Goal: Task Accomplishment & Management: Manage account settings

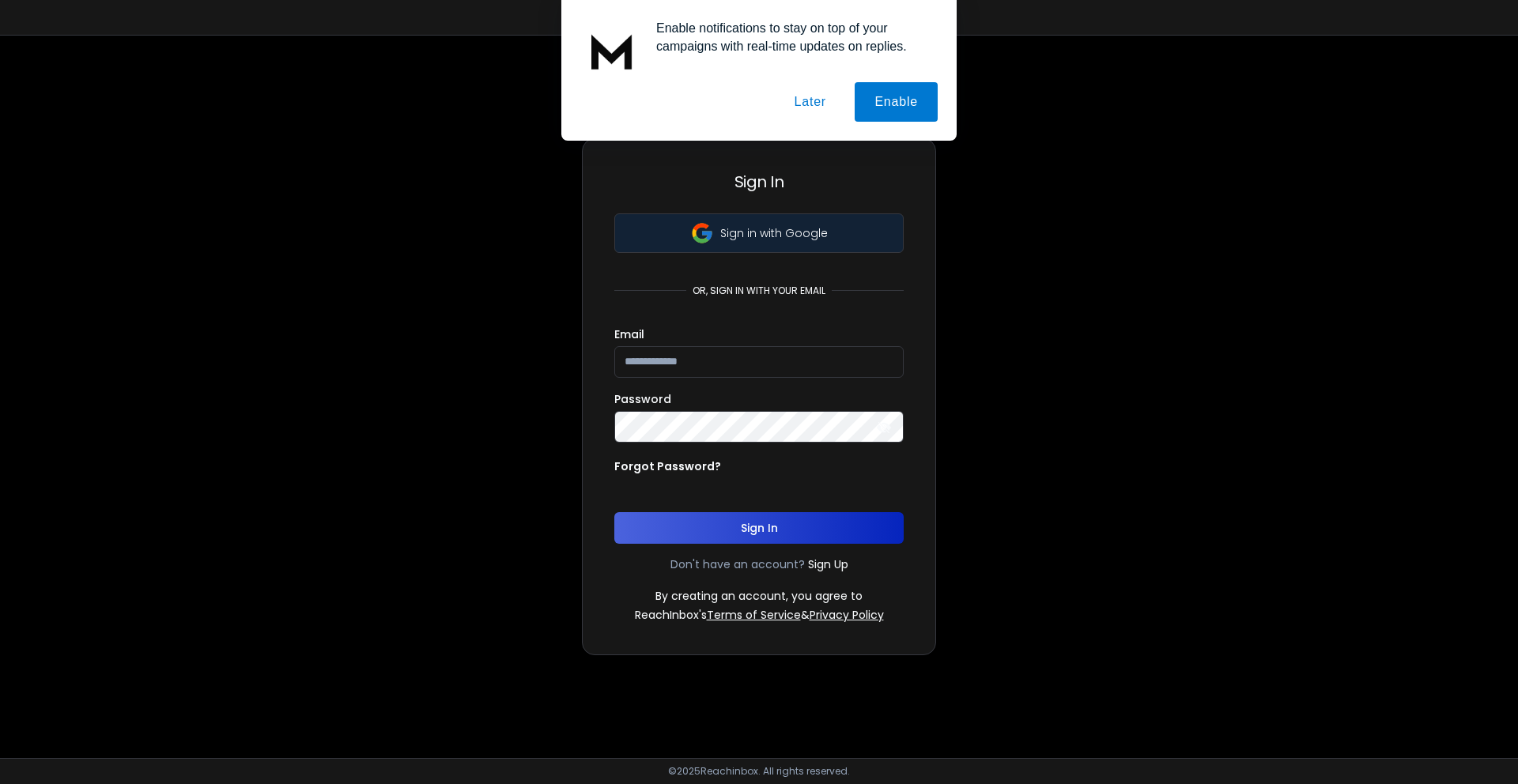
click at [841, 231] on button "Sign in with Google" at bounding box center [759, 233] width 289 height 40
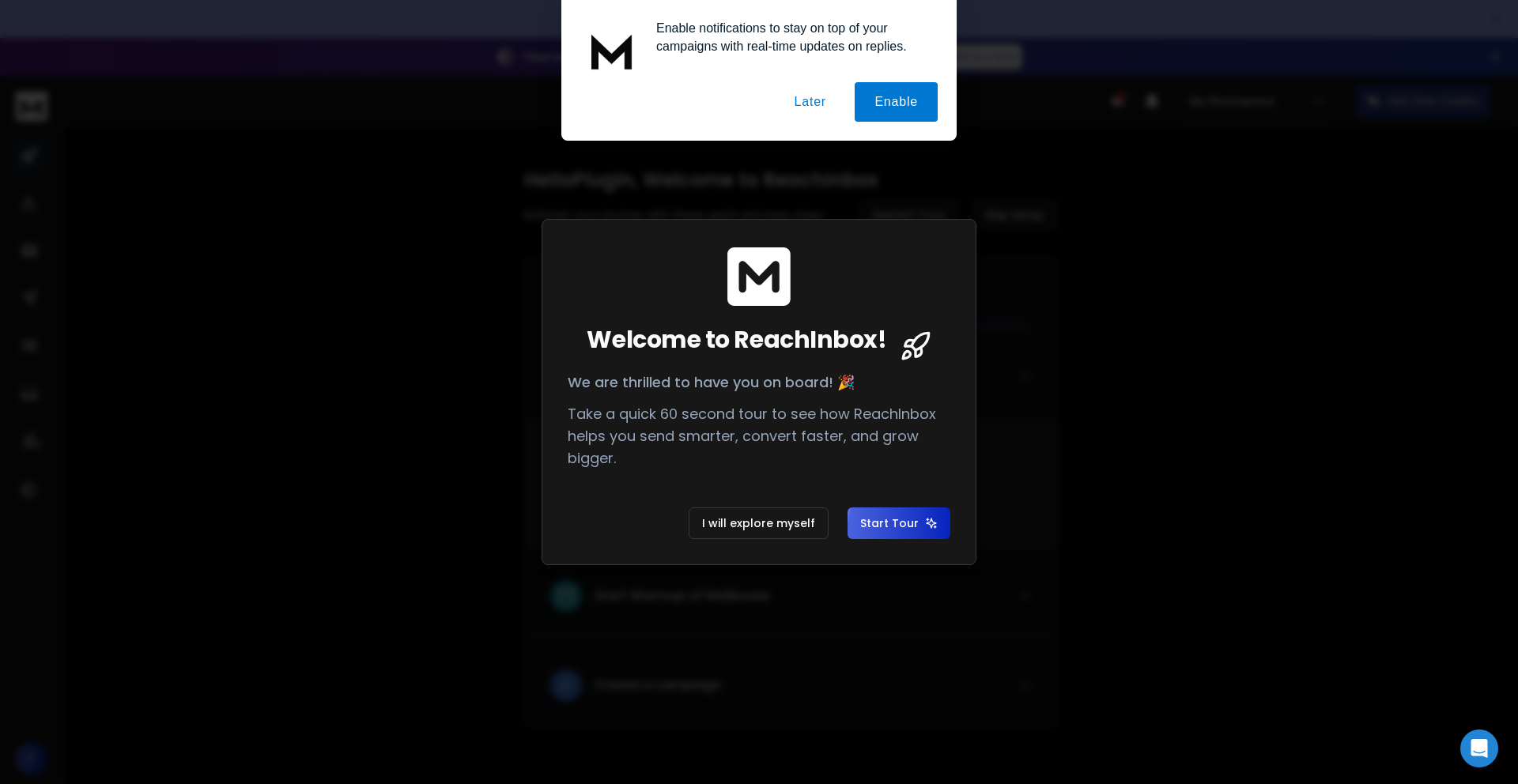
click at [805, 107] on button "Later" at bounding box center [810, 101] width 71 height 40
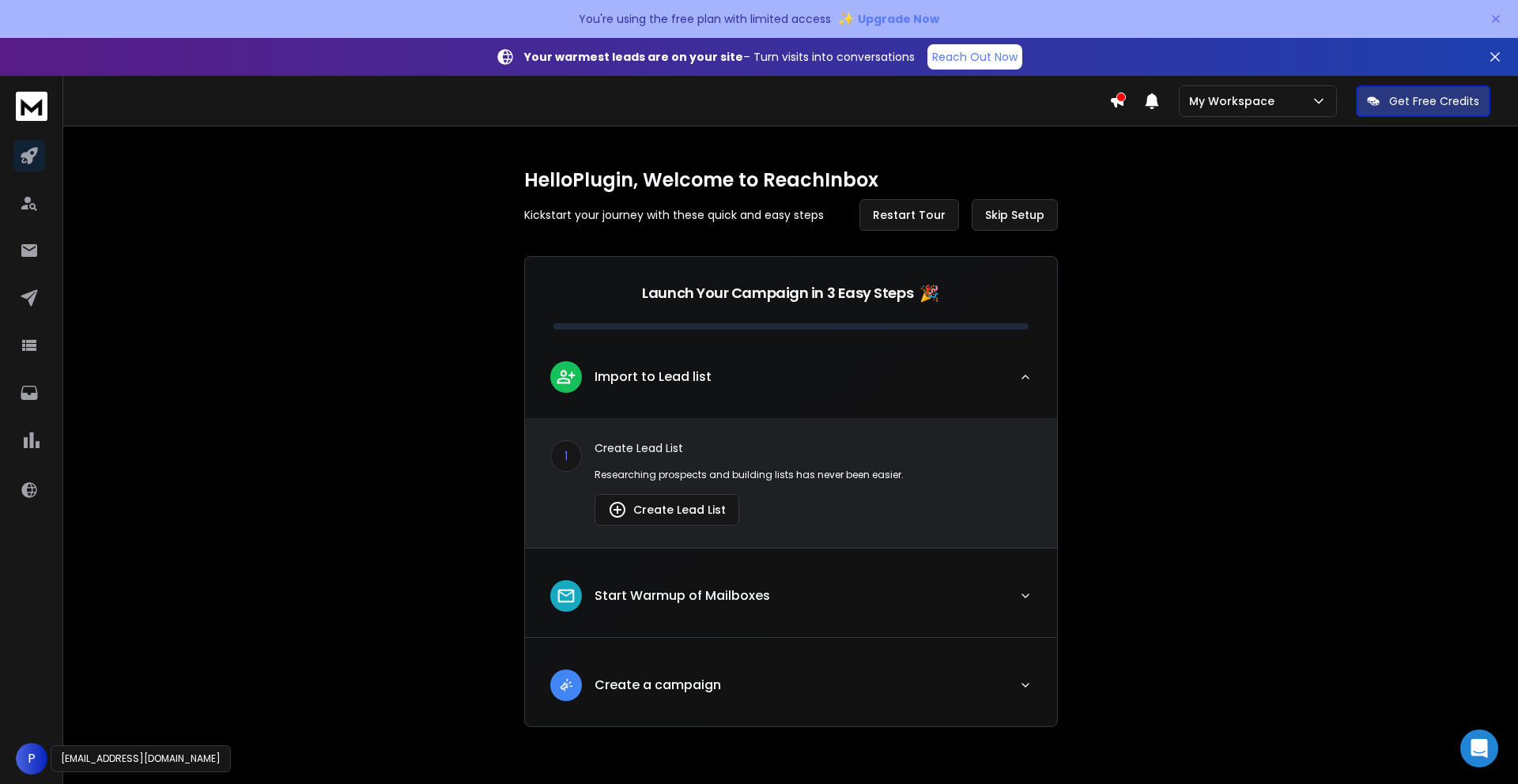
click at [25, 760] on span "P" at bounding box center [31, 759] width 32 height 32
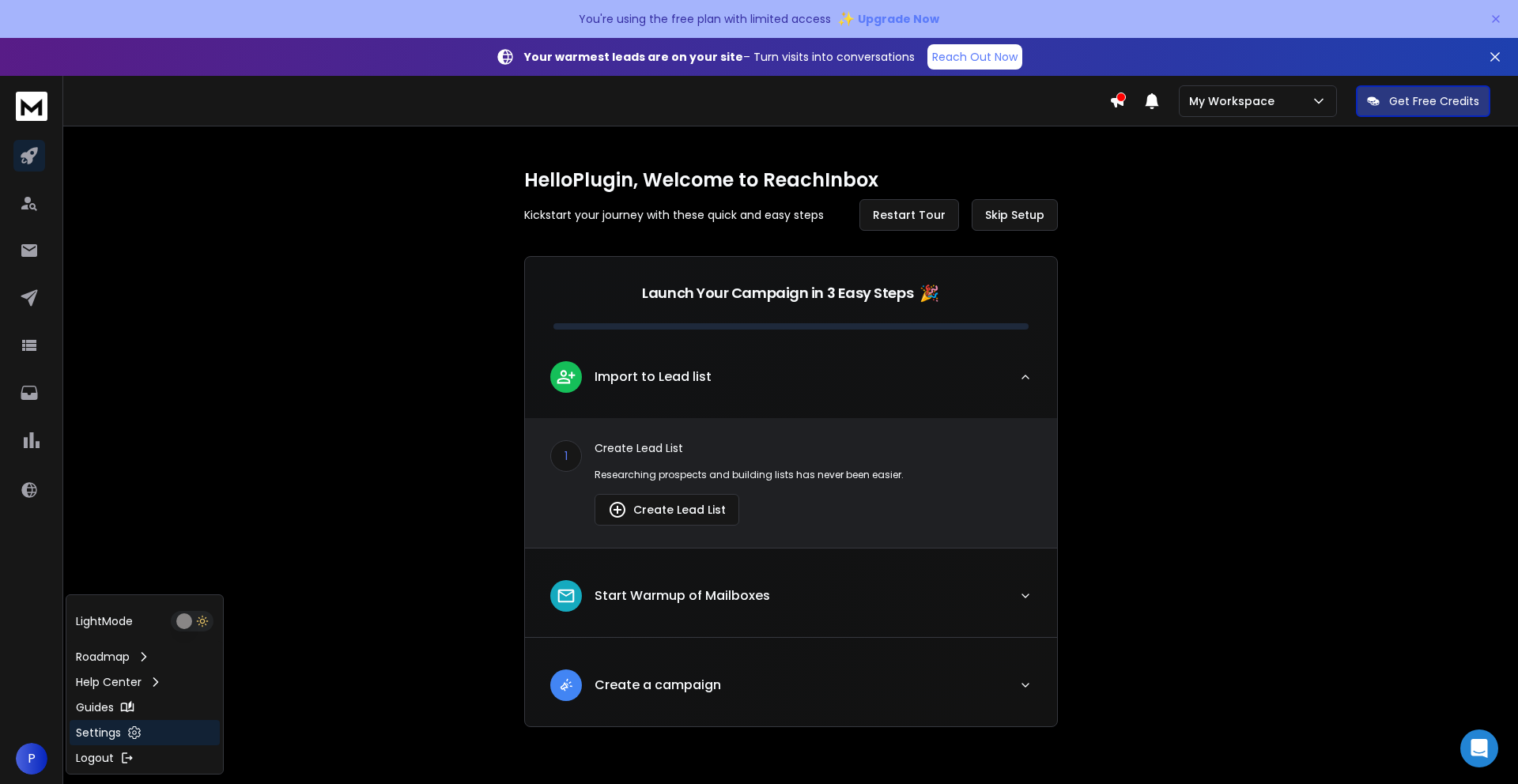
click at [93, 734] on p "Settings" at bounding box center [99, 732] width 45 height 15
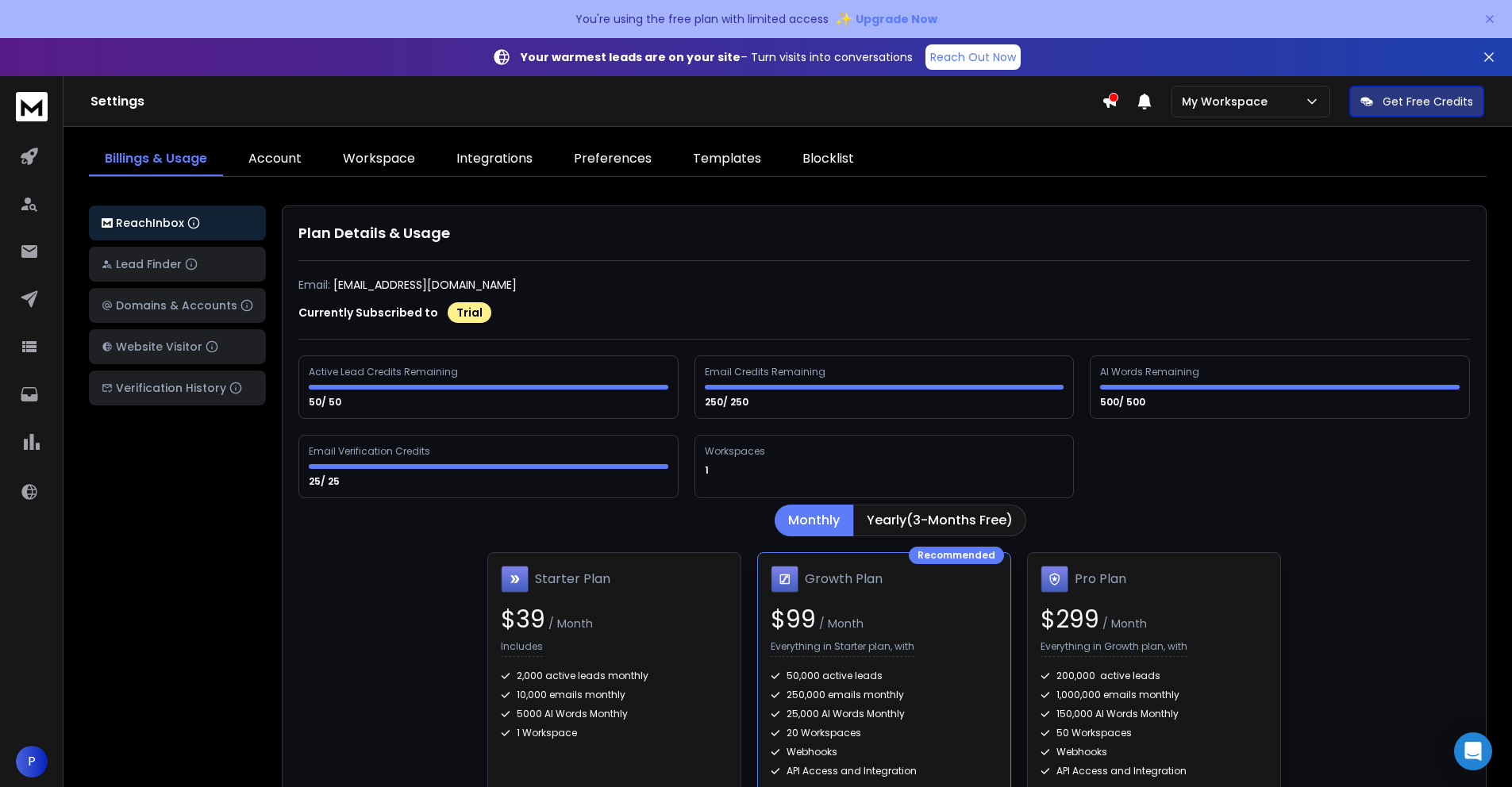
click at [288, 156] on link "Account" at bounding box center [275, 159] width 85 height 33
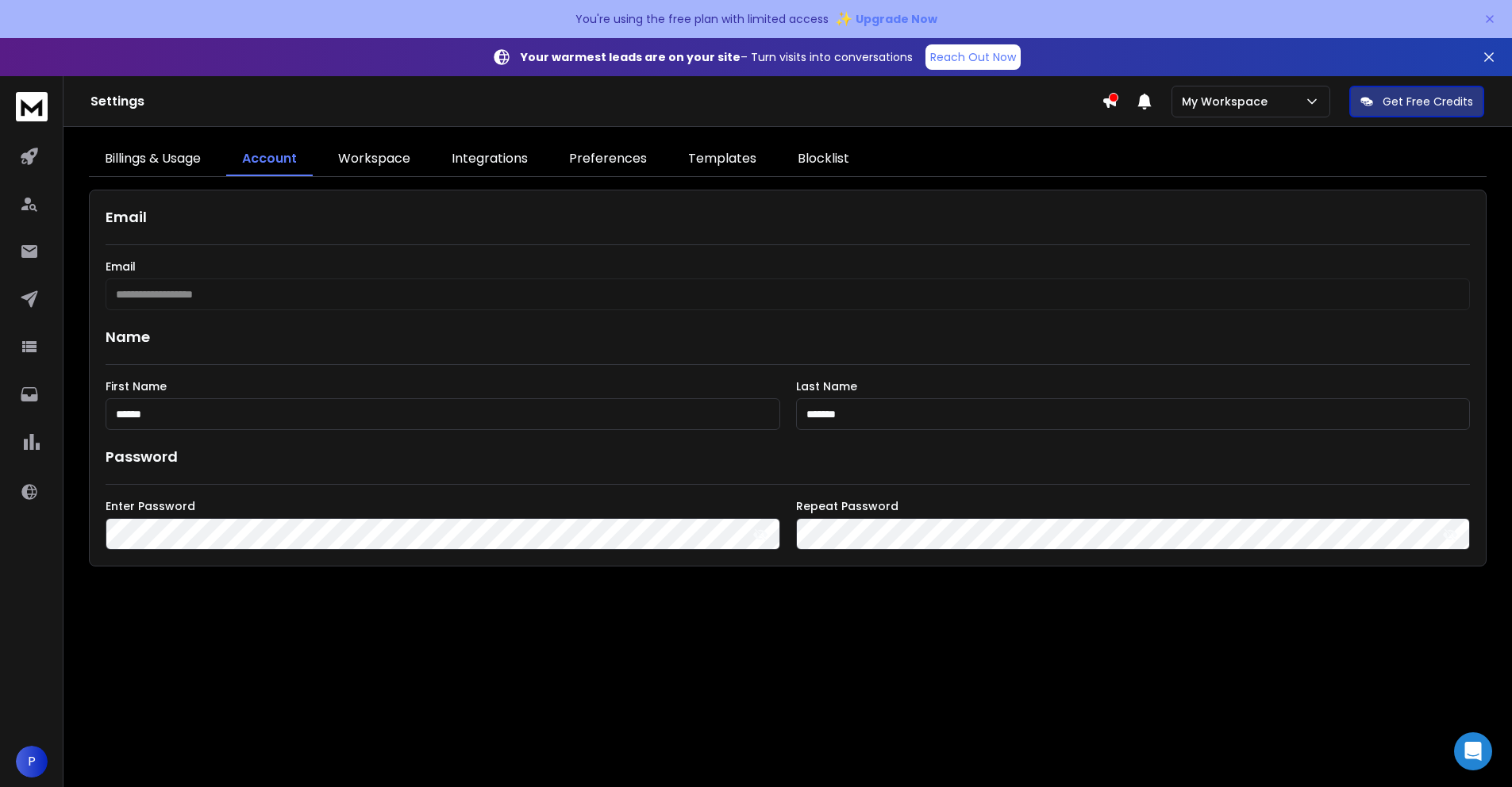
click at [480, 160] on link "Integrations" at bounding box center [490, 159] width 108 height 33
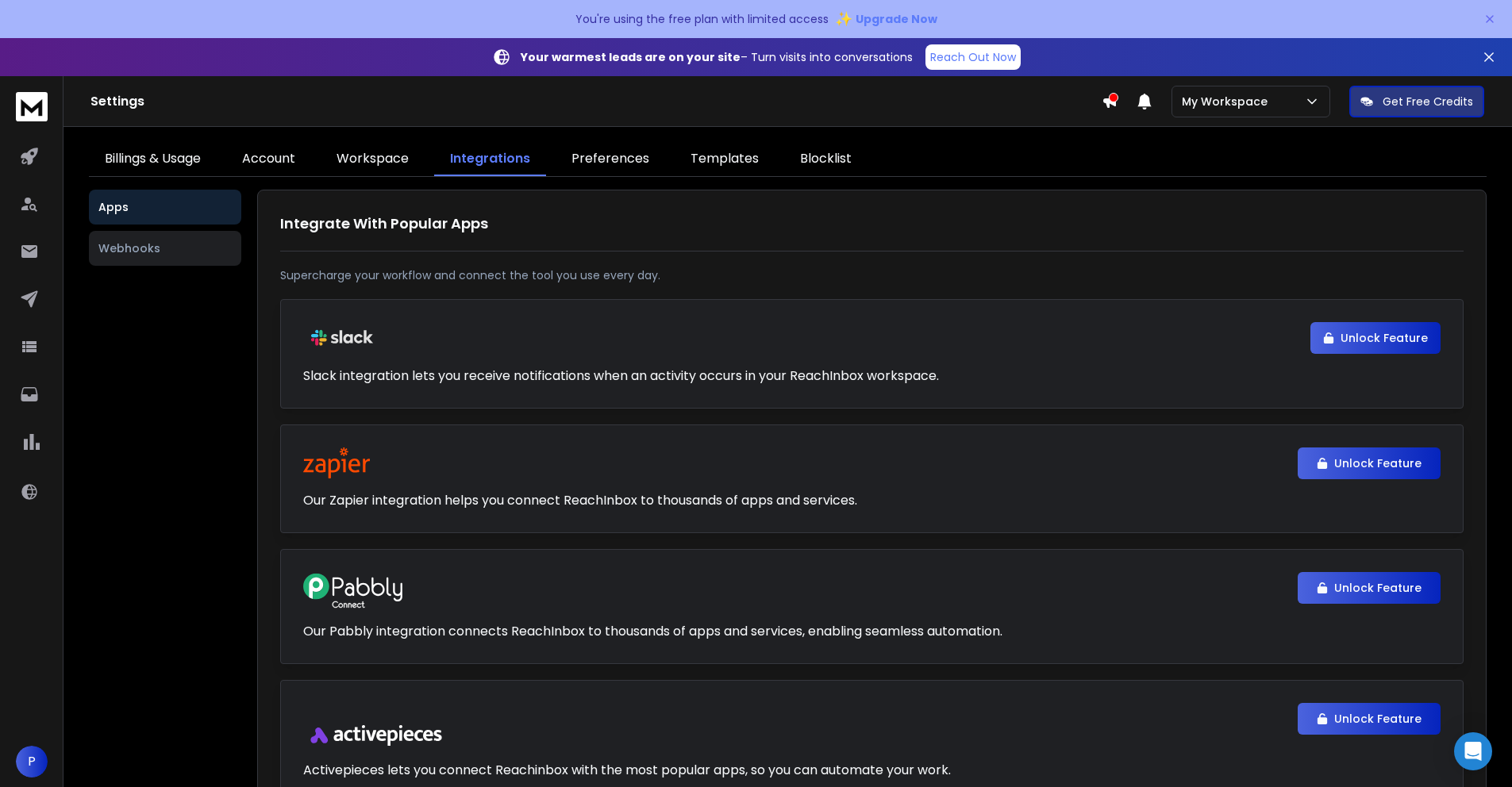
click at [635, 155] on link "Preferences" at bounding box center [610, 159] width 109 height 33
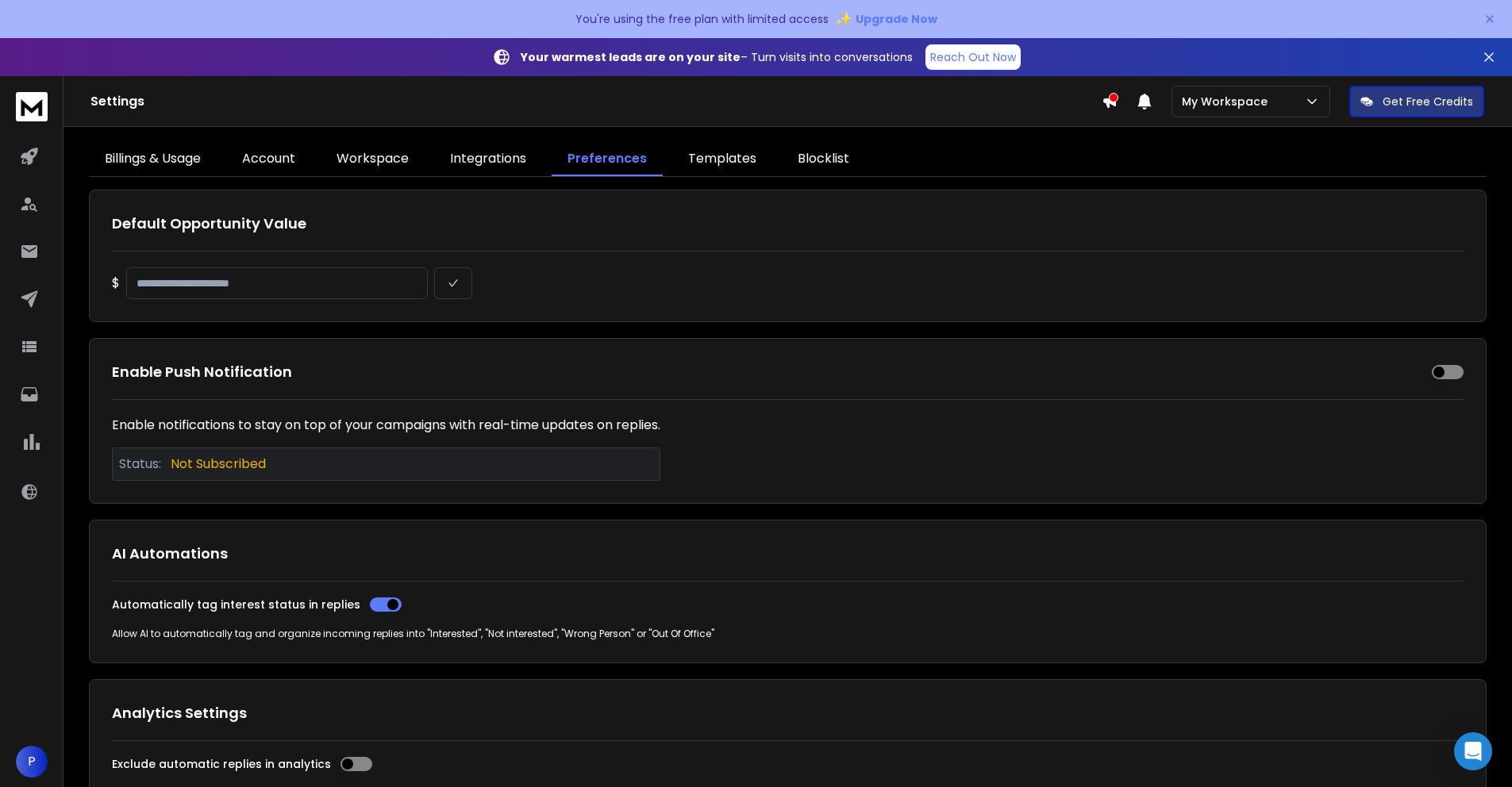
click at [697, 157] on link "Templates" at bounding box center [722, 159] width 100 height 33
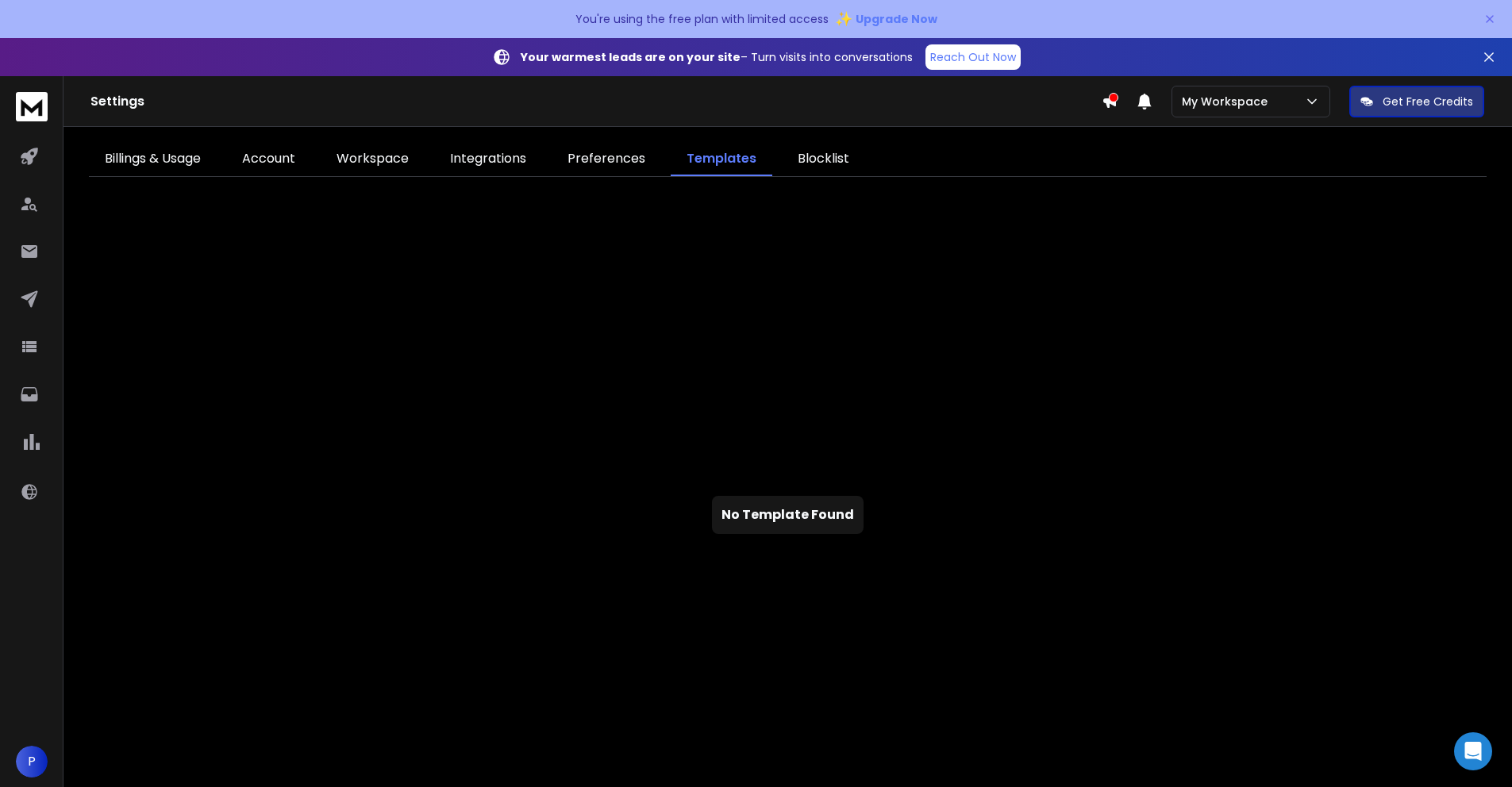
click at [833, 160] on link "Blocklist" at bounding box center [823, 159] width 83 height 33
click at [360, 168] on link "Workspace" at bounding box center [373, 159] width 104 height 33
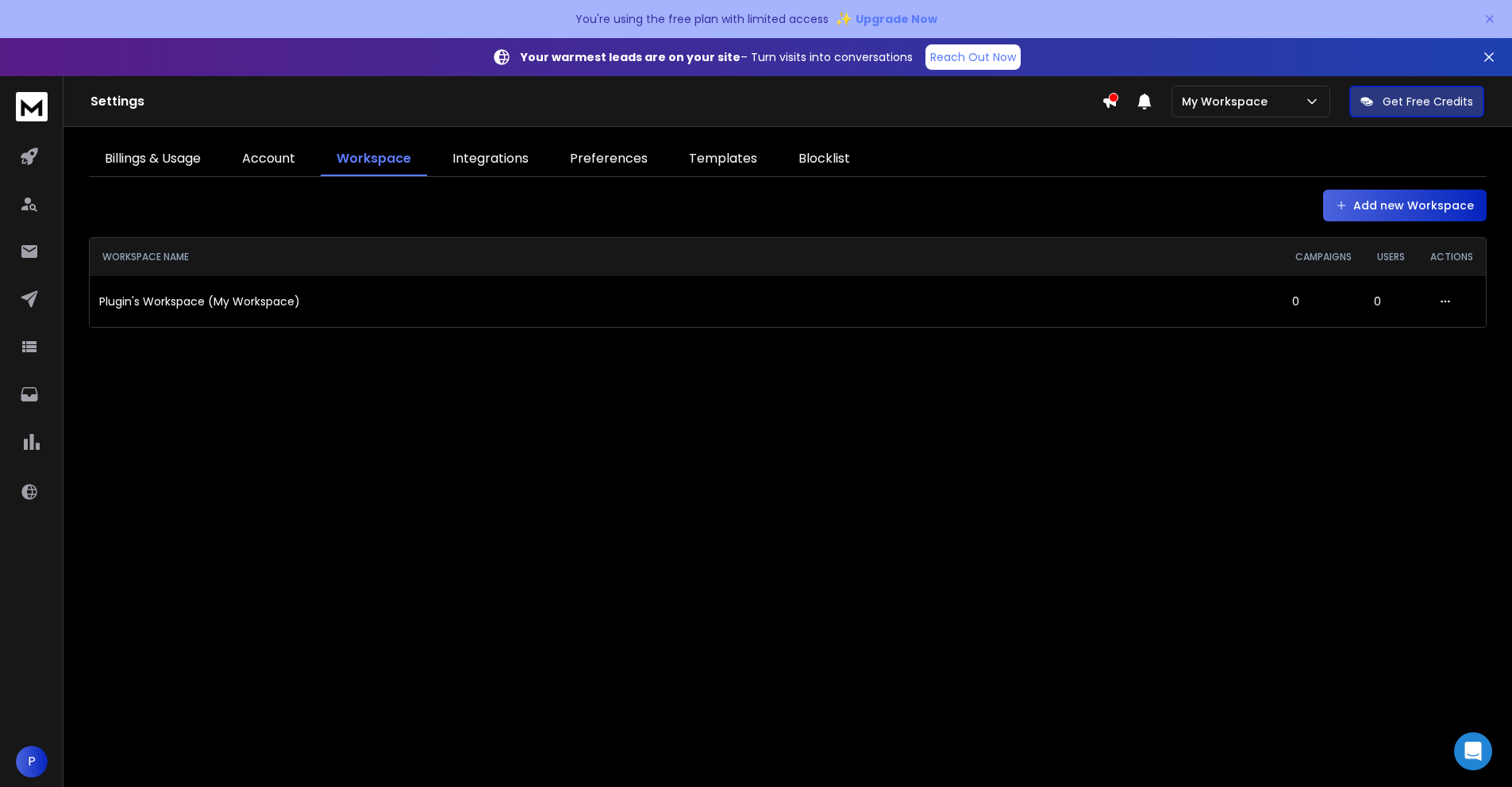
click at [275, 157] on link "Account" at bounding box center [269, 159] width 85 height 33
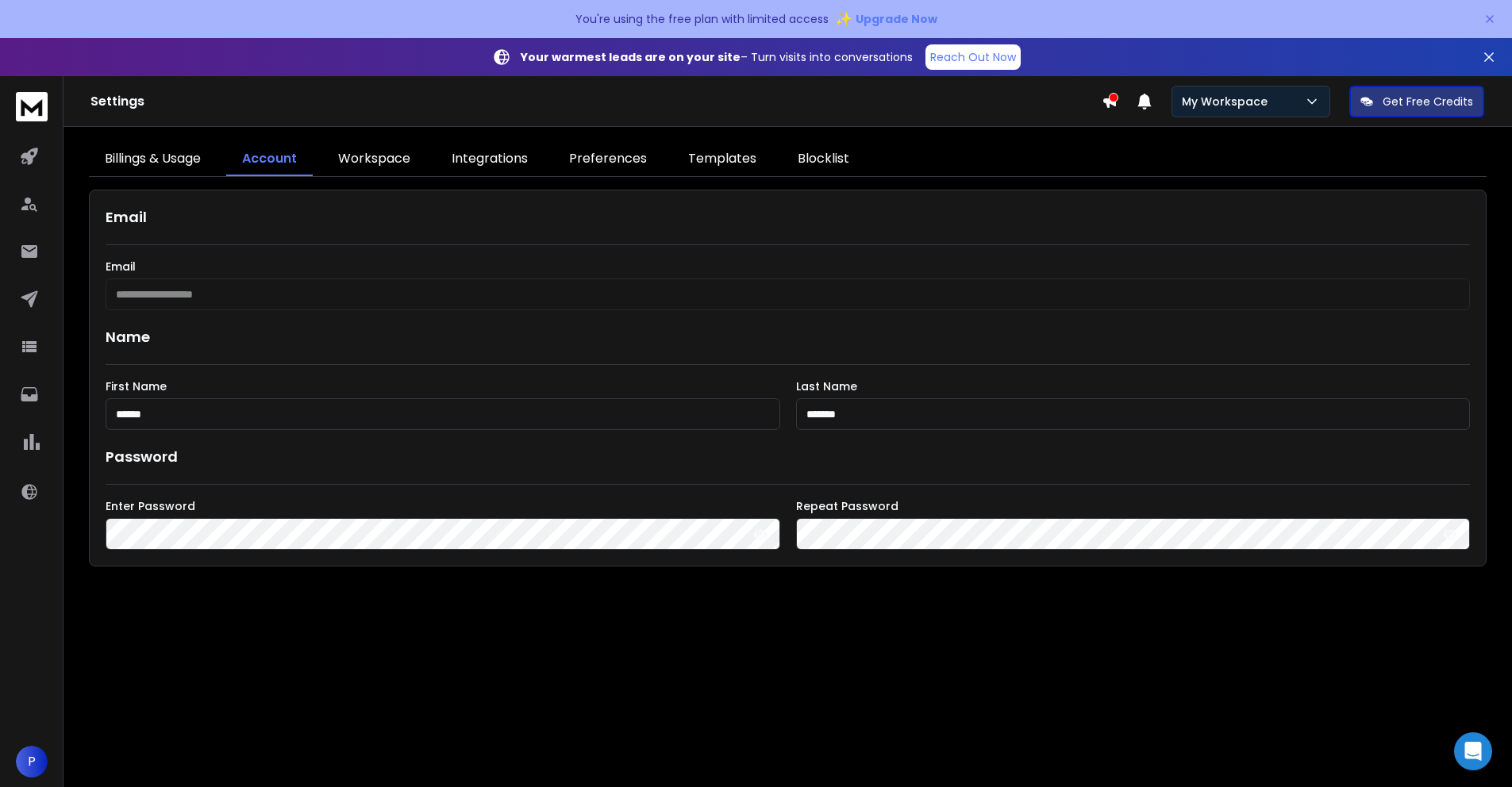
click at [1290, 107] on div "My Workspace" at bounding box center [1250, 101] width 138 height 15
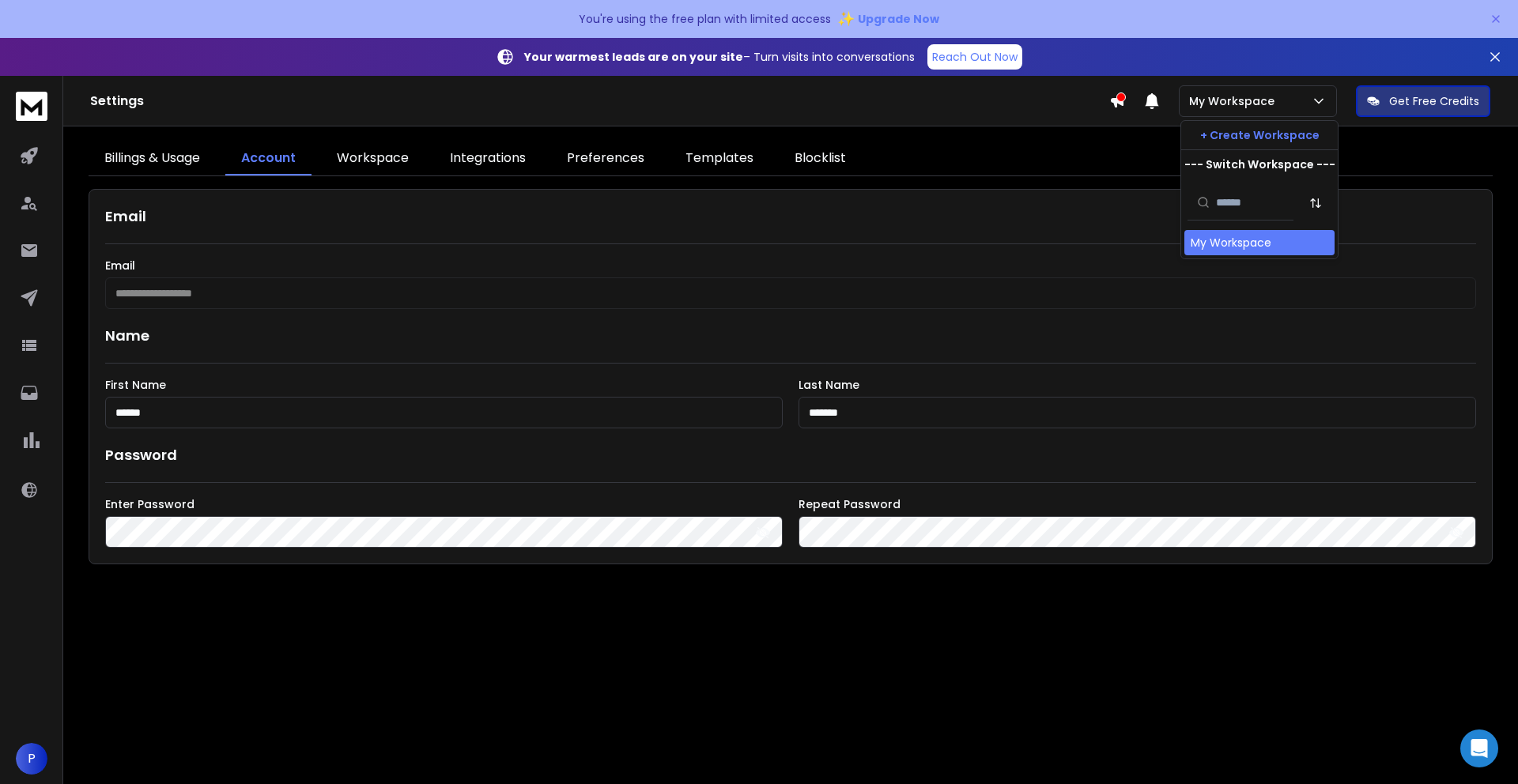
click at [1260, 243] on div "My Workspace" at bounding box center [1231, 242] width 80 height 15
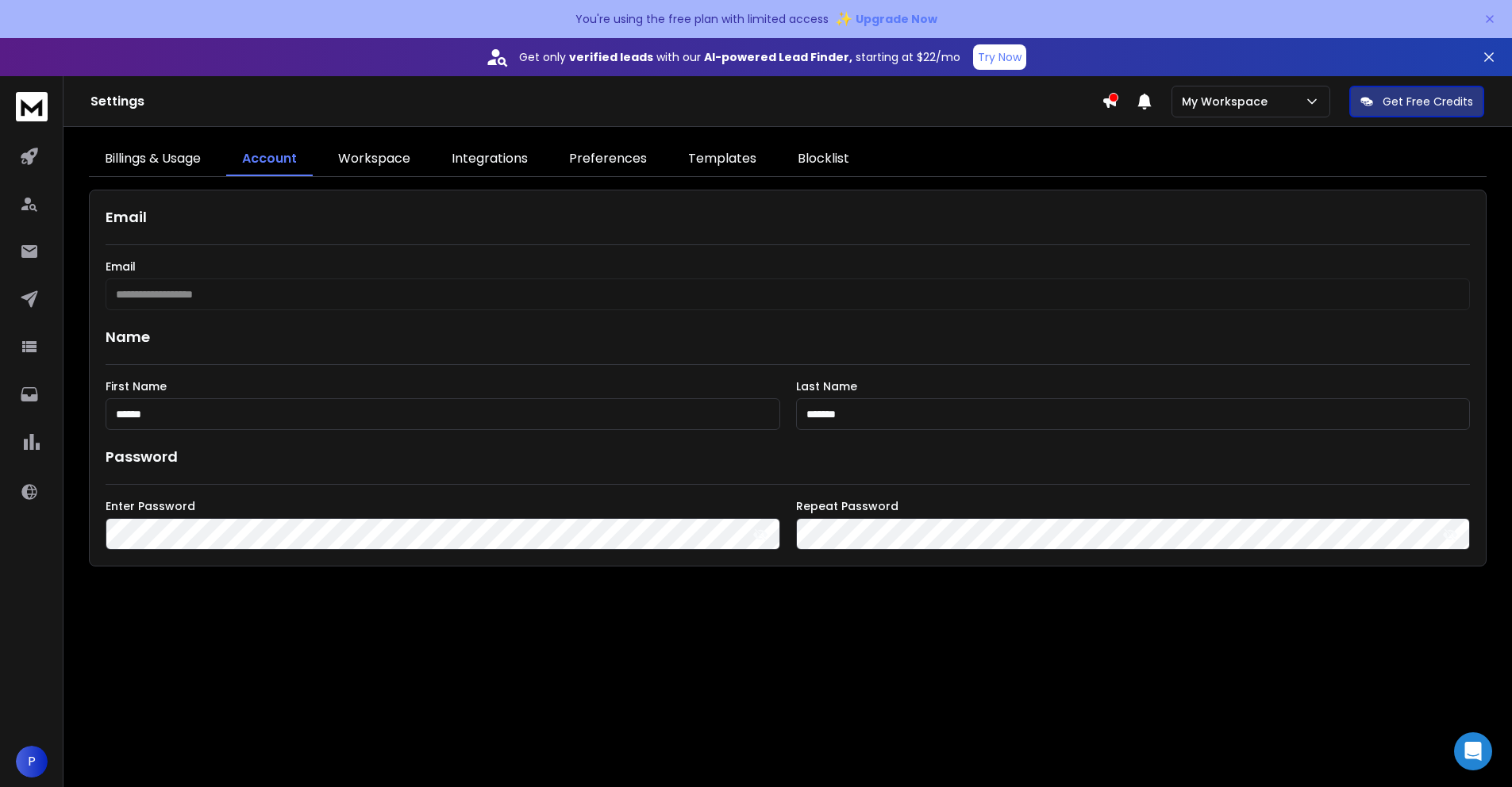
click at [518, 160] on link "Integrations" at bounding box center [490, 159] width 108 height 33
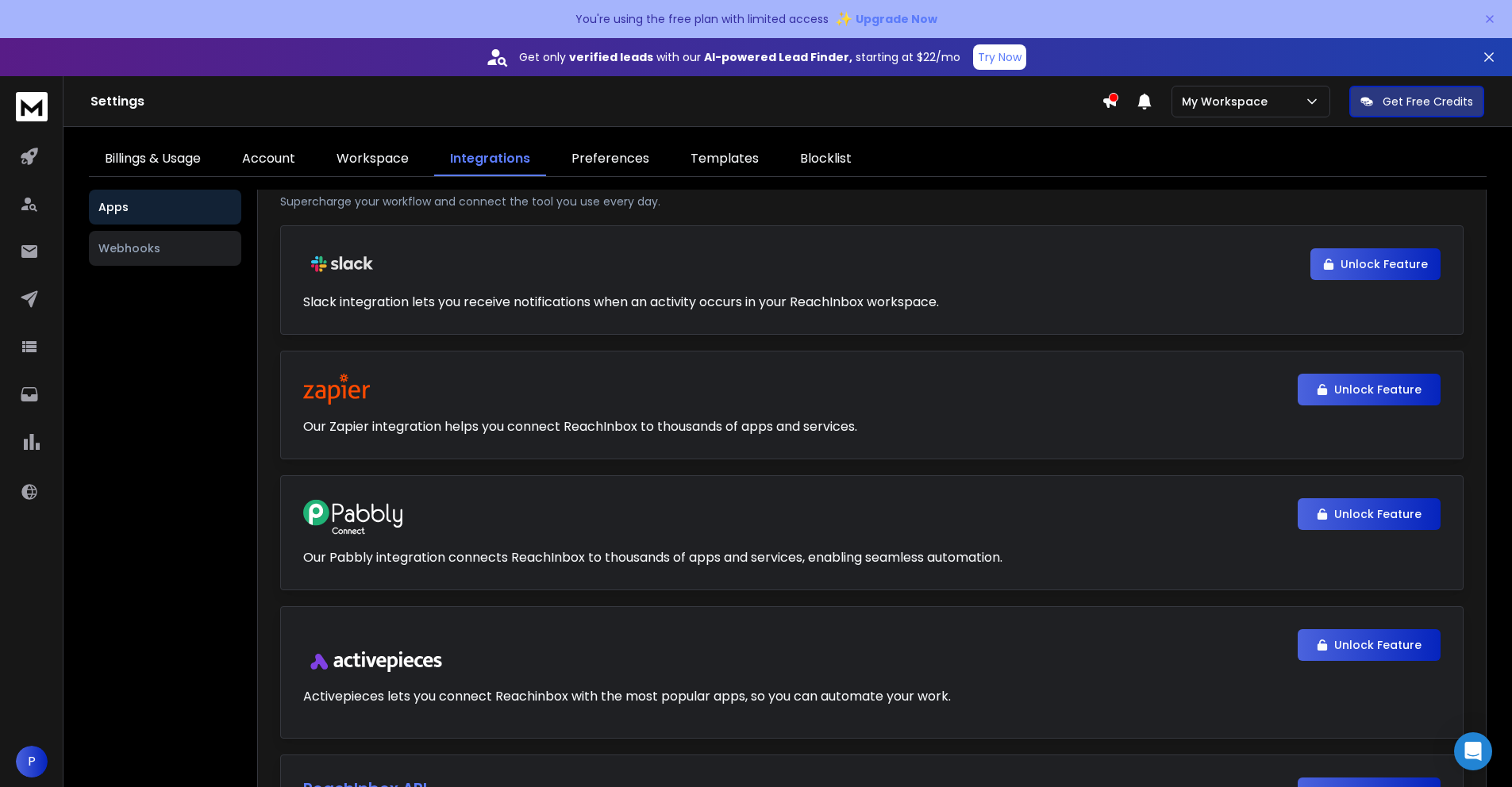
scroll to position [146, 0]
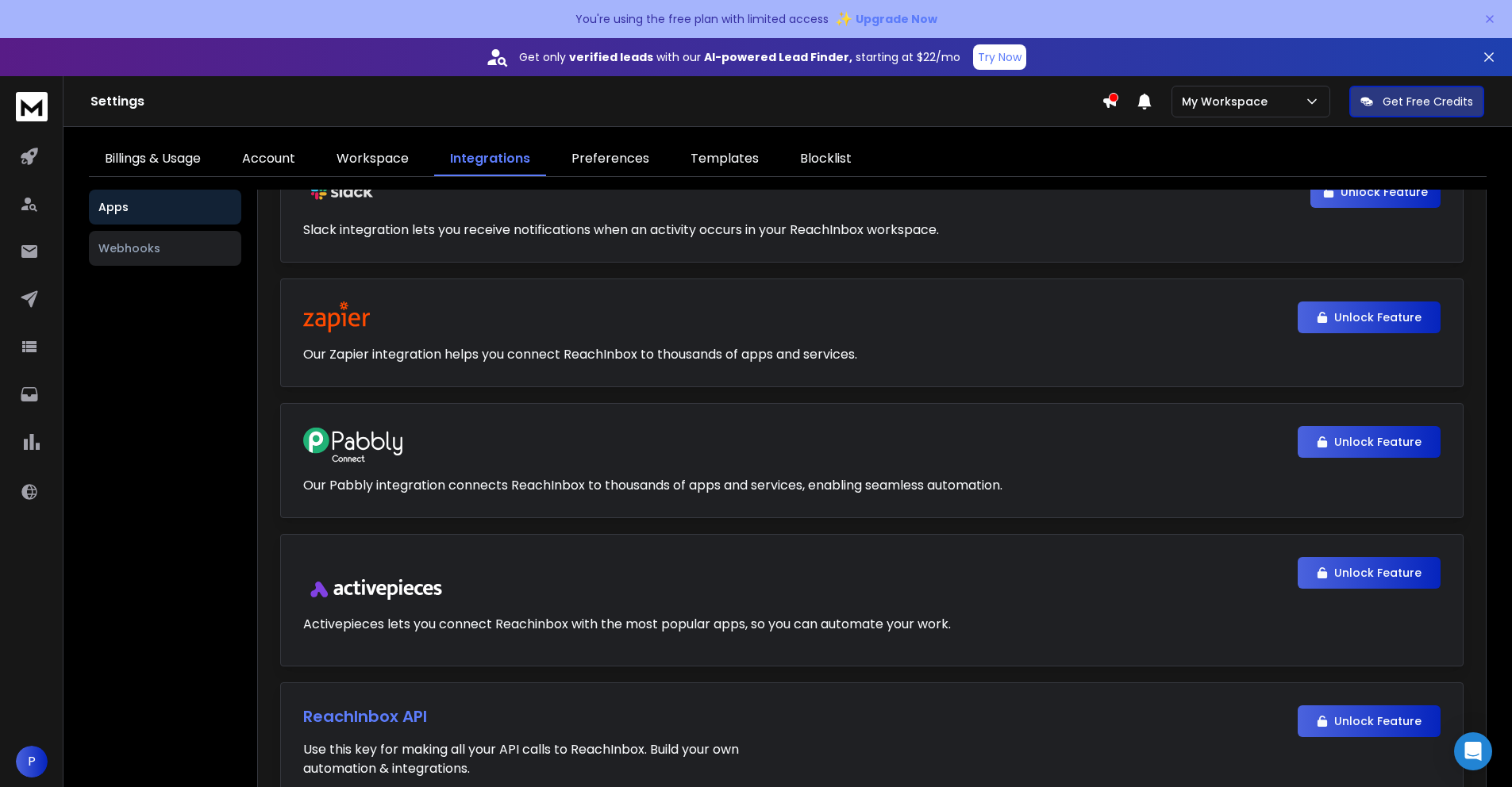
click at [1334, 723] on p "Unlock Feature" at bounding box center [1377, 721] width 87 height 15
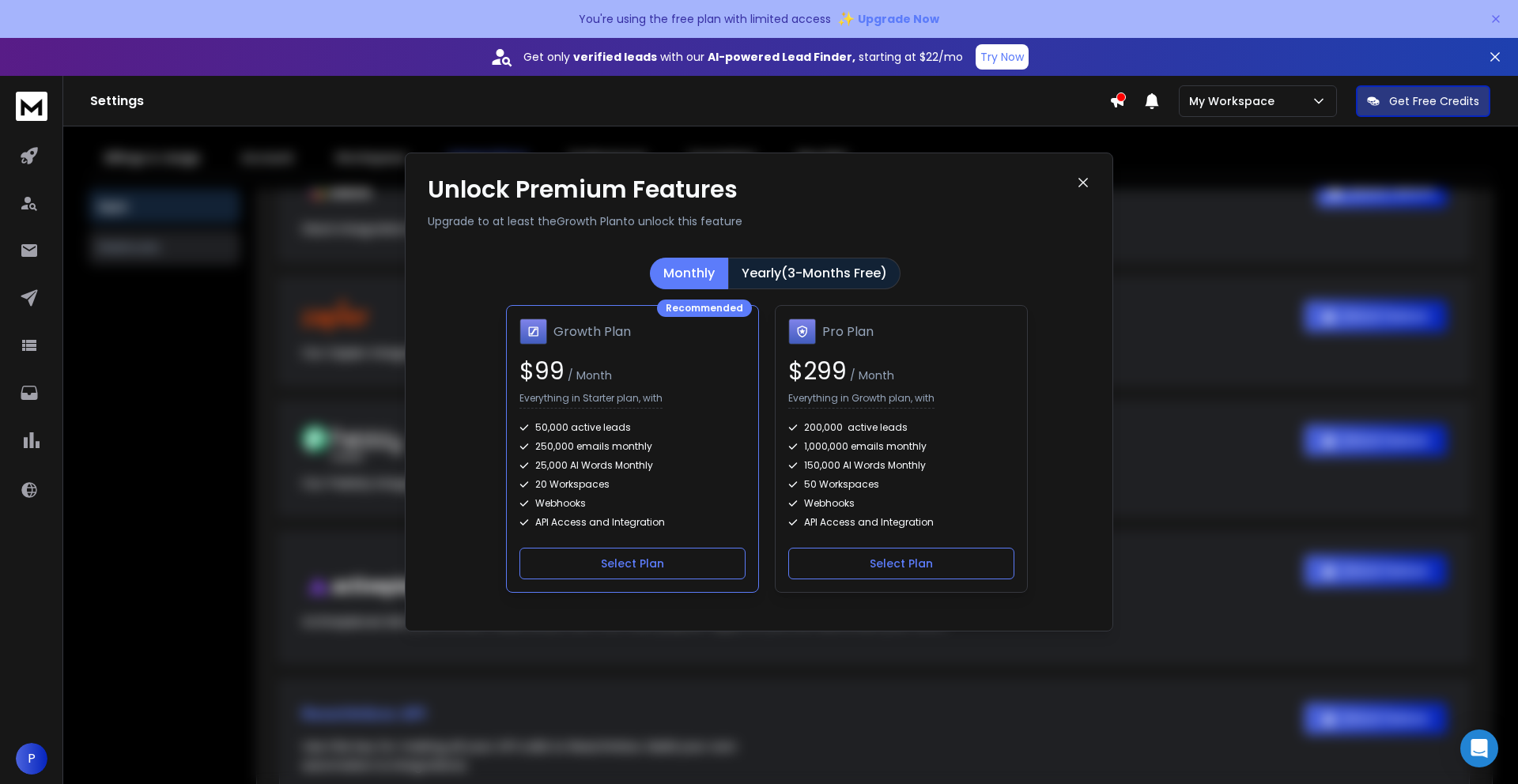
click at [772, 270] on button "Yearly(3-Months Free)" at bounding box center [814, 274] width 172 height 32
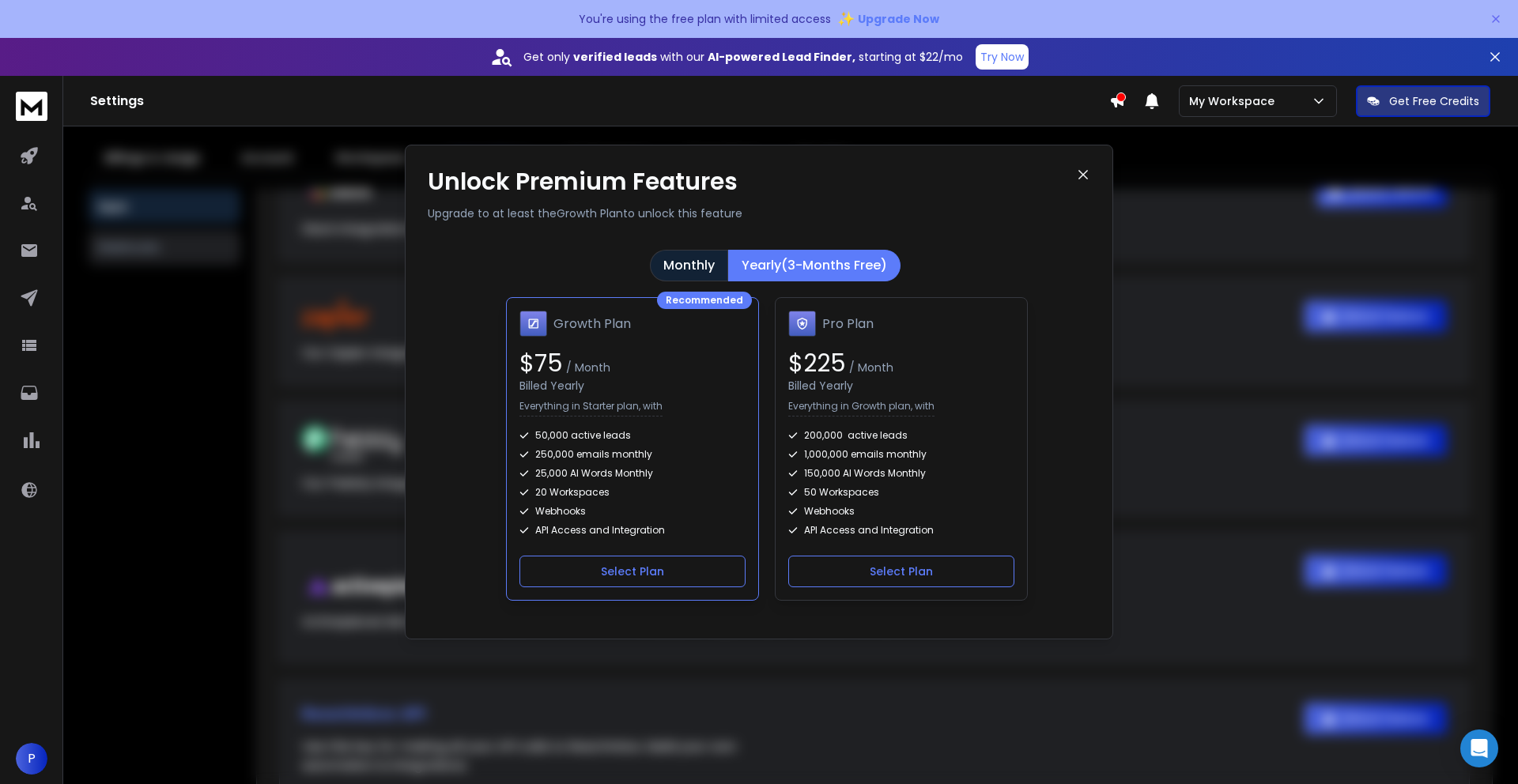
click at [702, 266] on button "Monthly" at bounding box center [689, 265] width 78 height 32
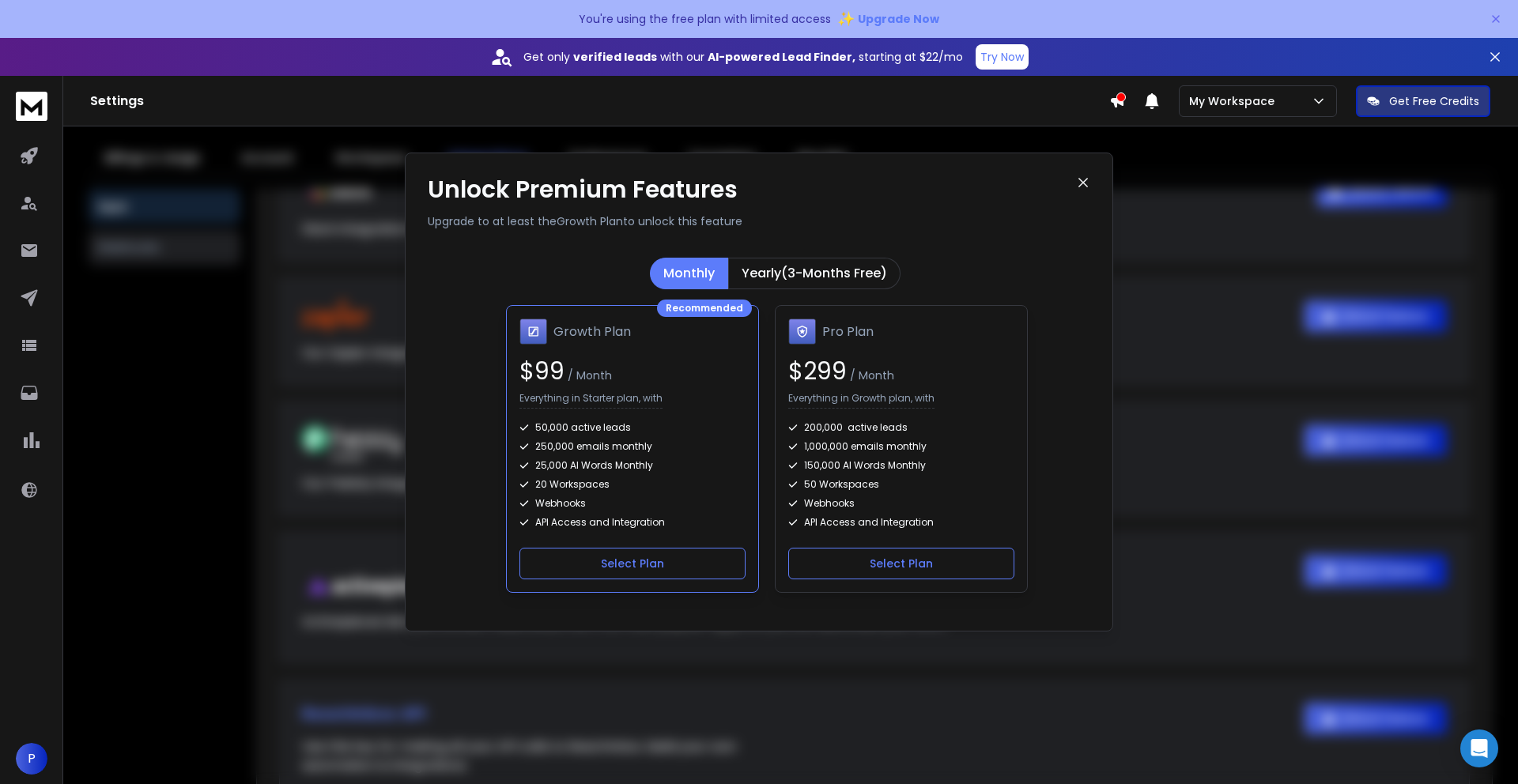
click at [1078, 192] on div at bounding box center [1084, 202] width 15 height 54
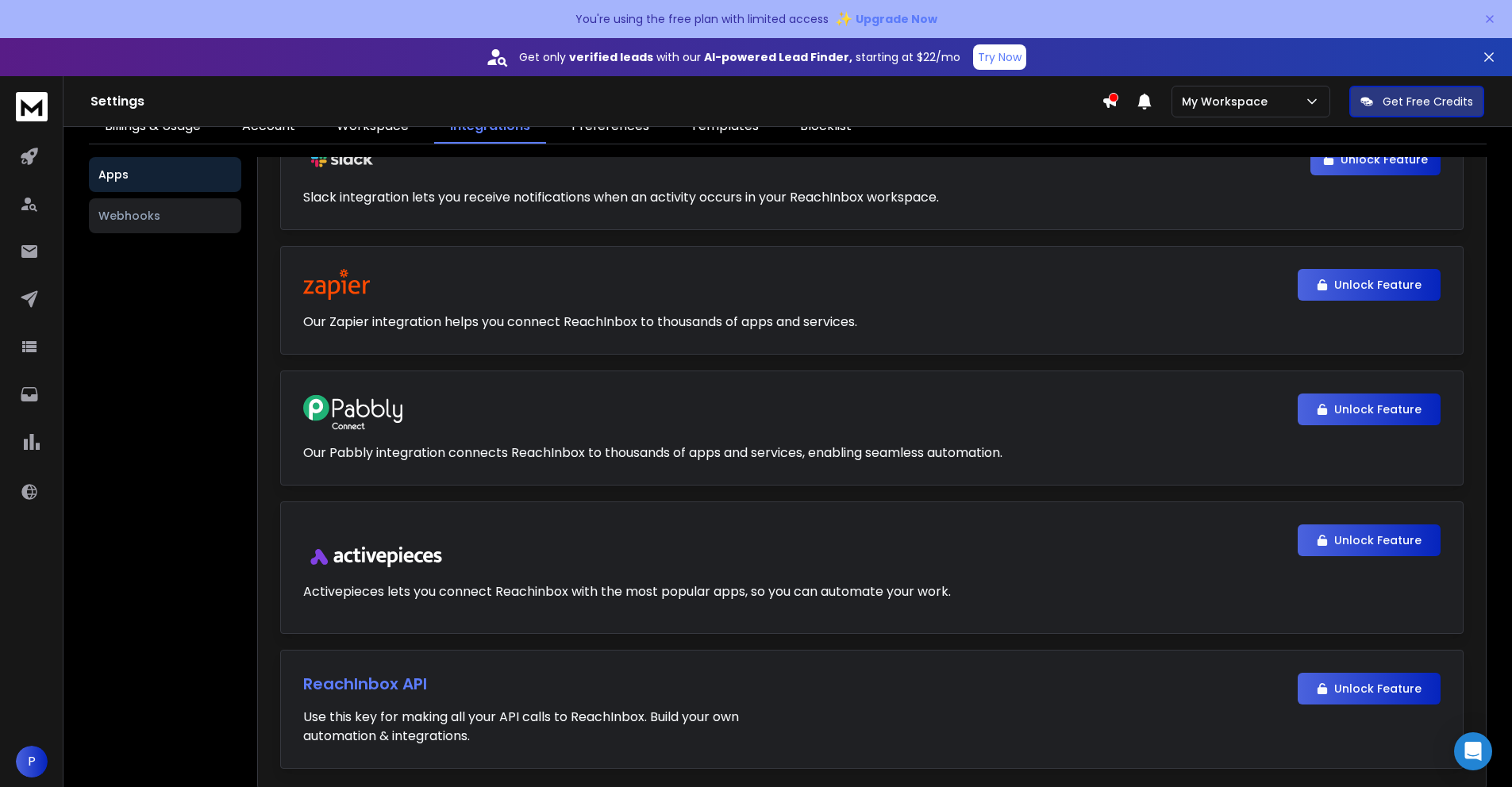
scroll to position [66, 0]
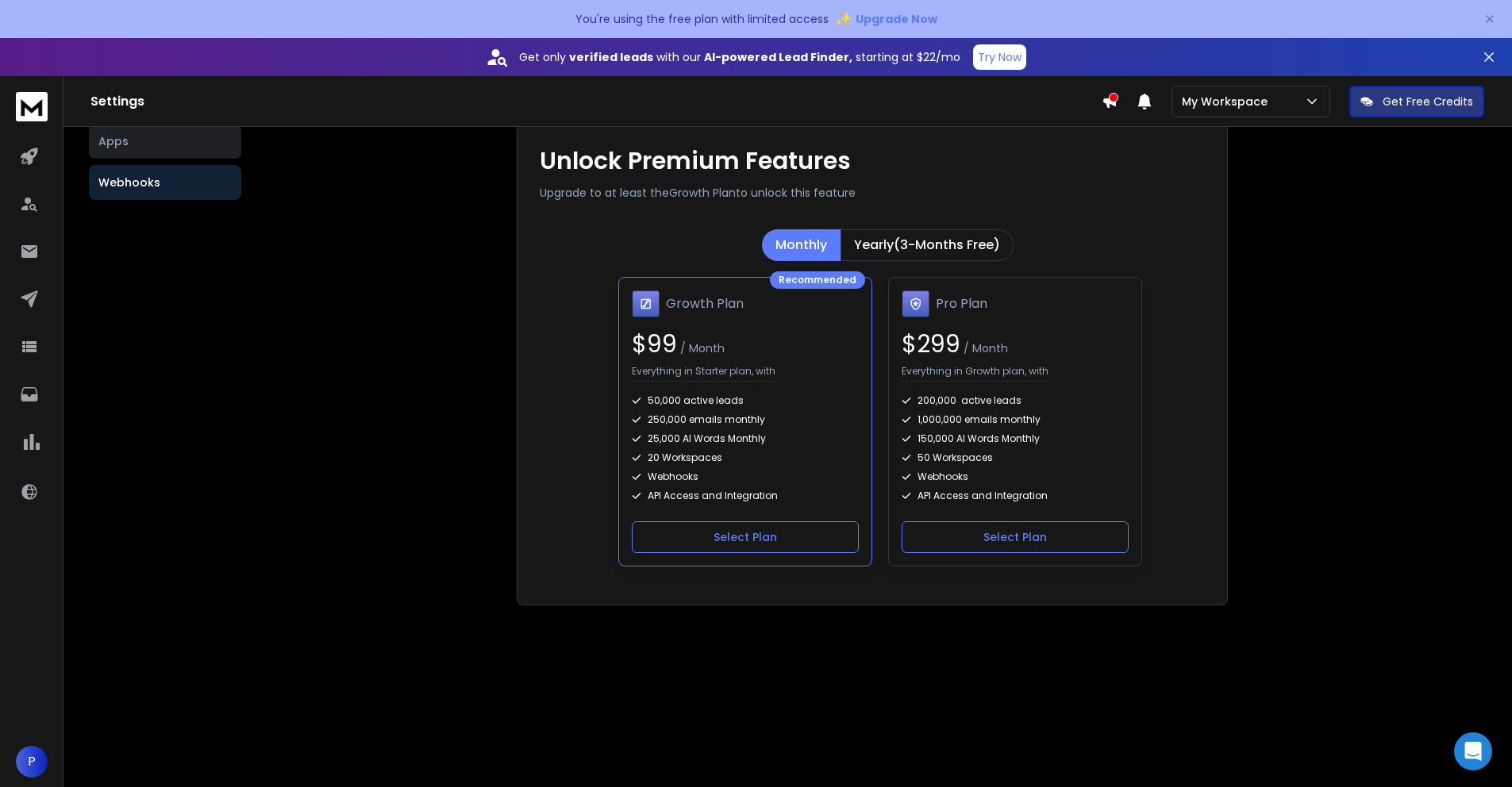
click at [182, 190] on button "Webhooks" at bounding box center [165, 182] width 152 height 35
click at [174, 146] on button "Apps" at bounding box center [165, 141] width 152 height 35
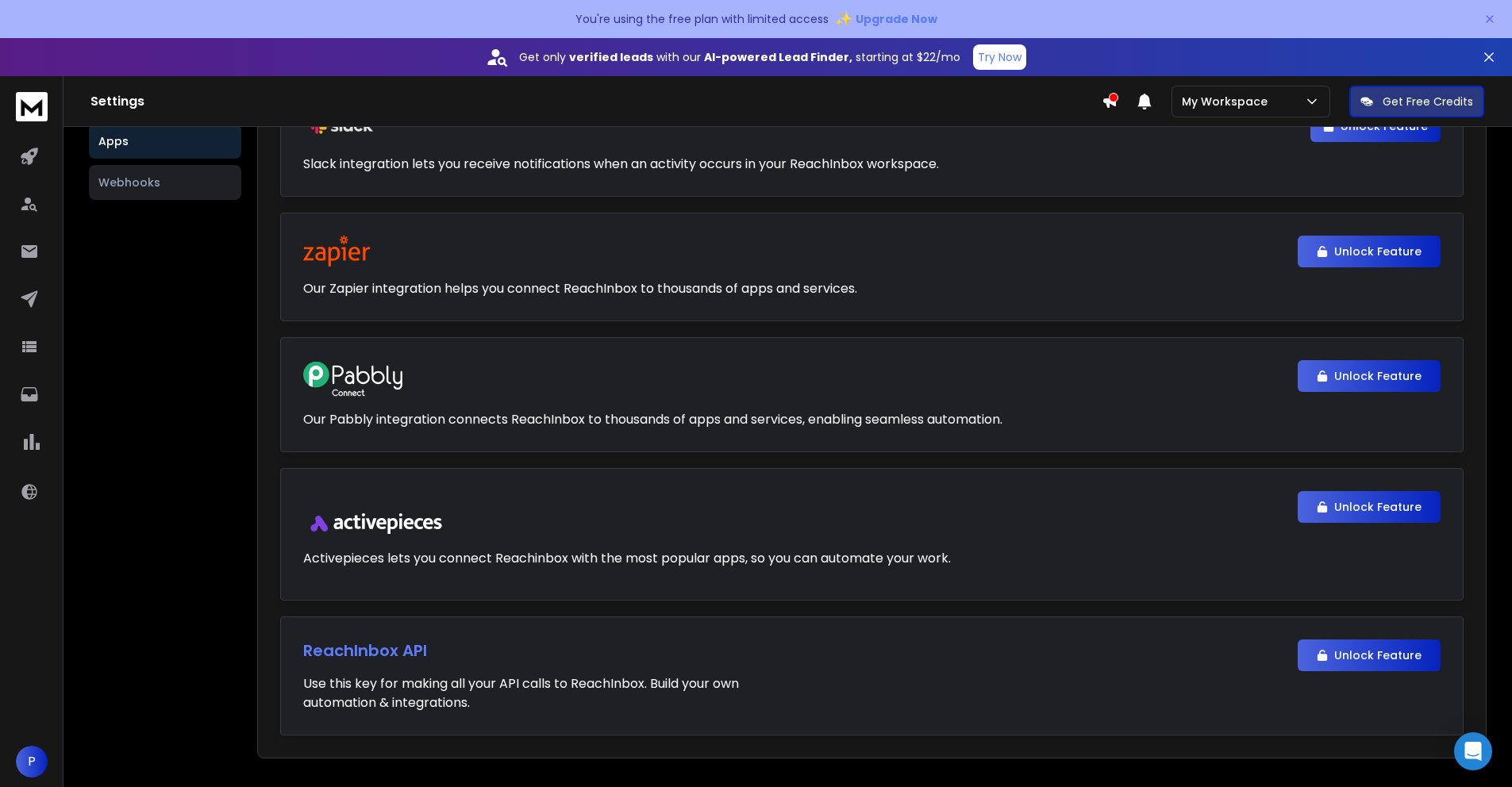
click at [1364, 657] on p "Unlock Feature" at bounding box center [1377, 655] width 87 height 15
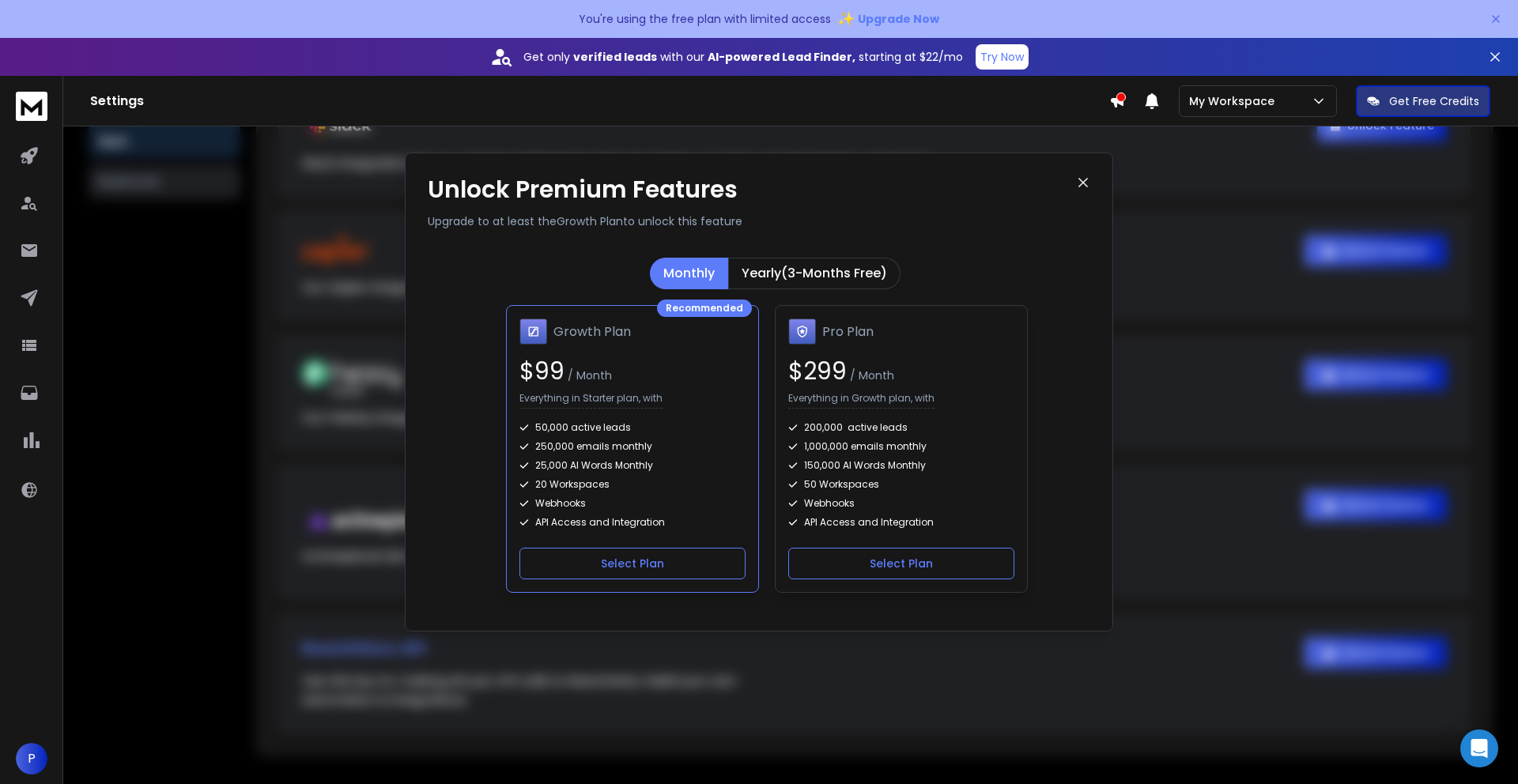
click at [1087, 192] on div at bounding box center [1084, 202] width 15 height 54
